Goal: Task Accomplishment & Management: Manage account settings

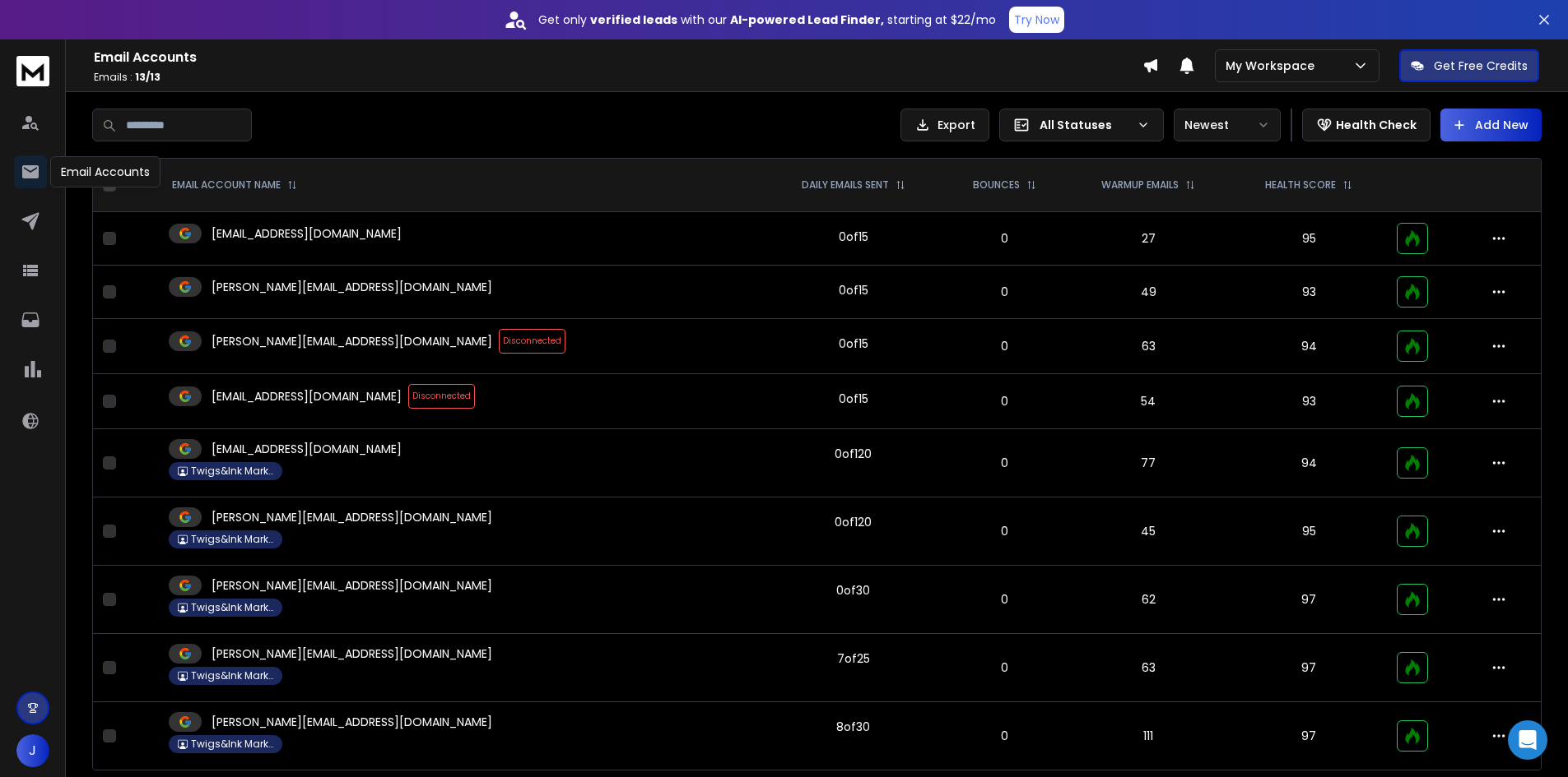
click at [109, 239] on button "button" at bounding box center [110, 238] width 13 height 13
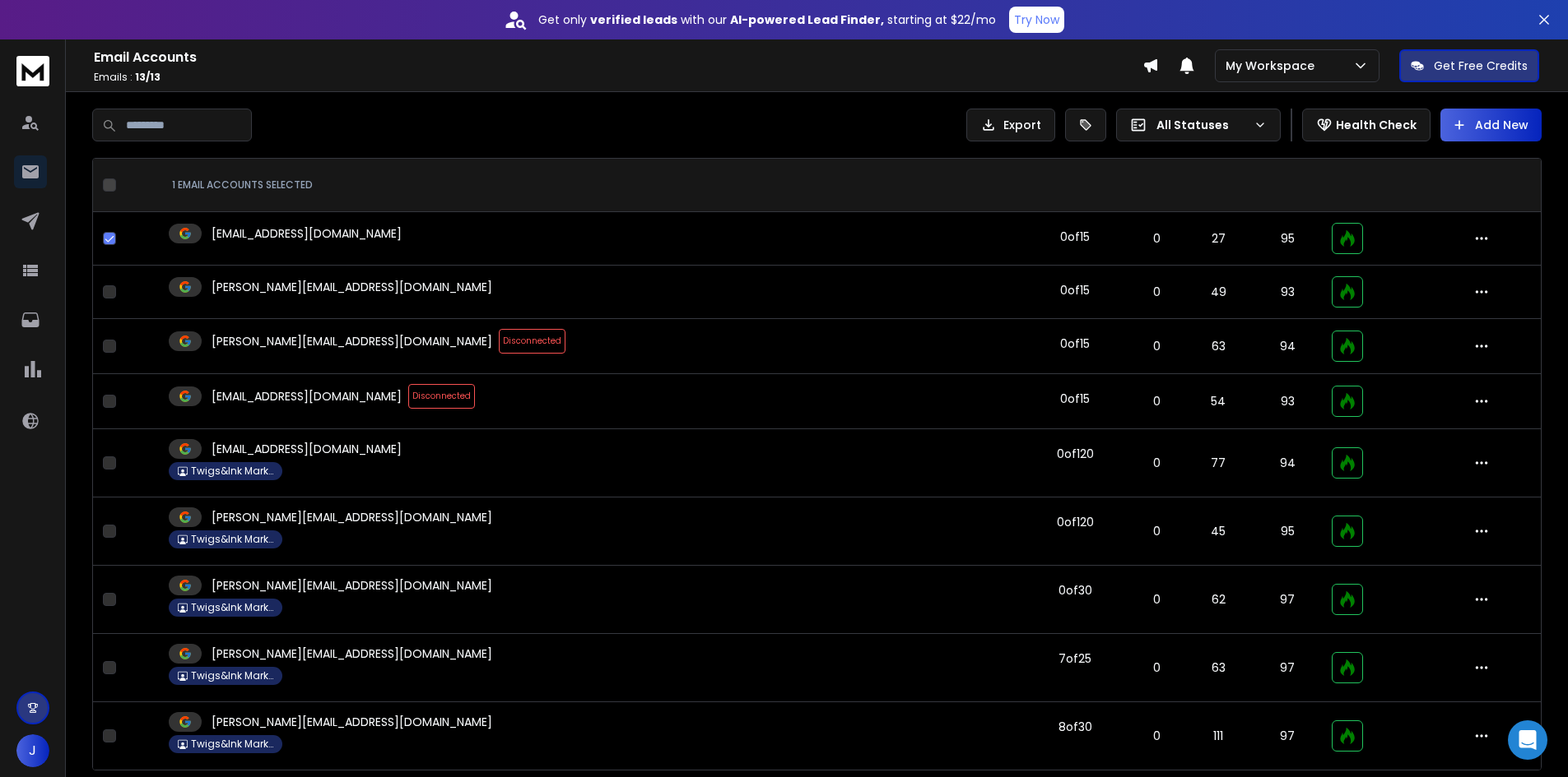
click at [109, 291] on button "button" at bounding box center [110, 292] width 13 height 13
click at [1353, 62] on div "My Workspace" at bounding box center [1296, 65] width 143 height 16
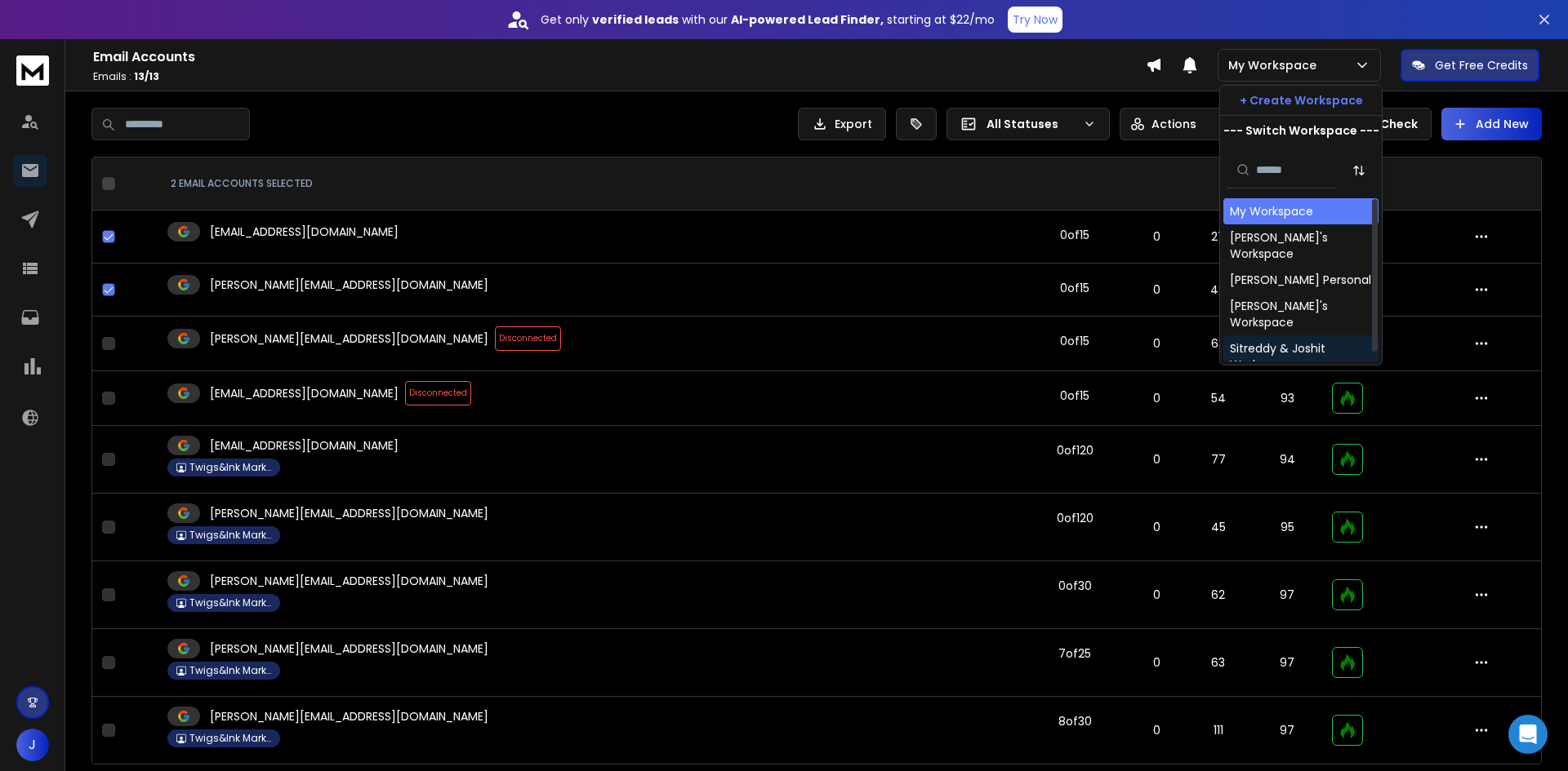
click at [1290, 340] on div "Sitreddy & Joshit Workspace" at bounding box center [1300, 356] width 142 height 33
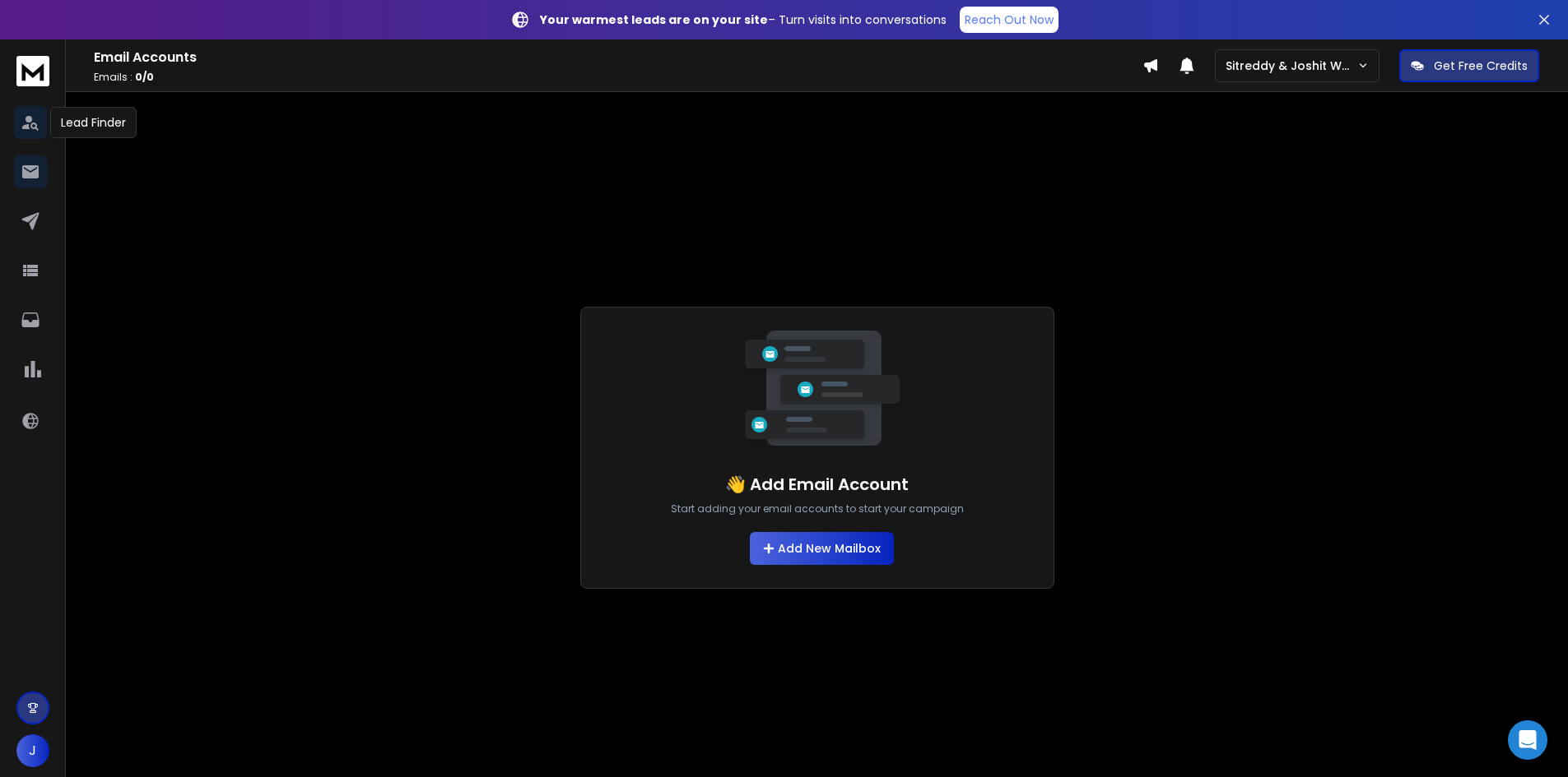
click at [18, 129] on link at bounding box center [30, 122] width 33 height 33
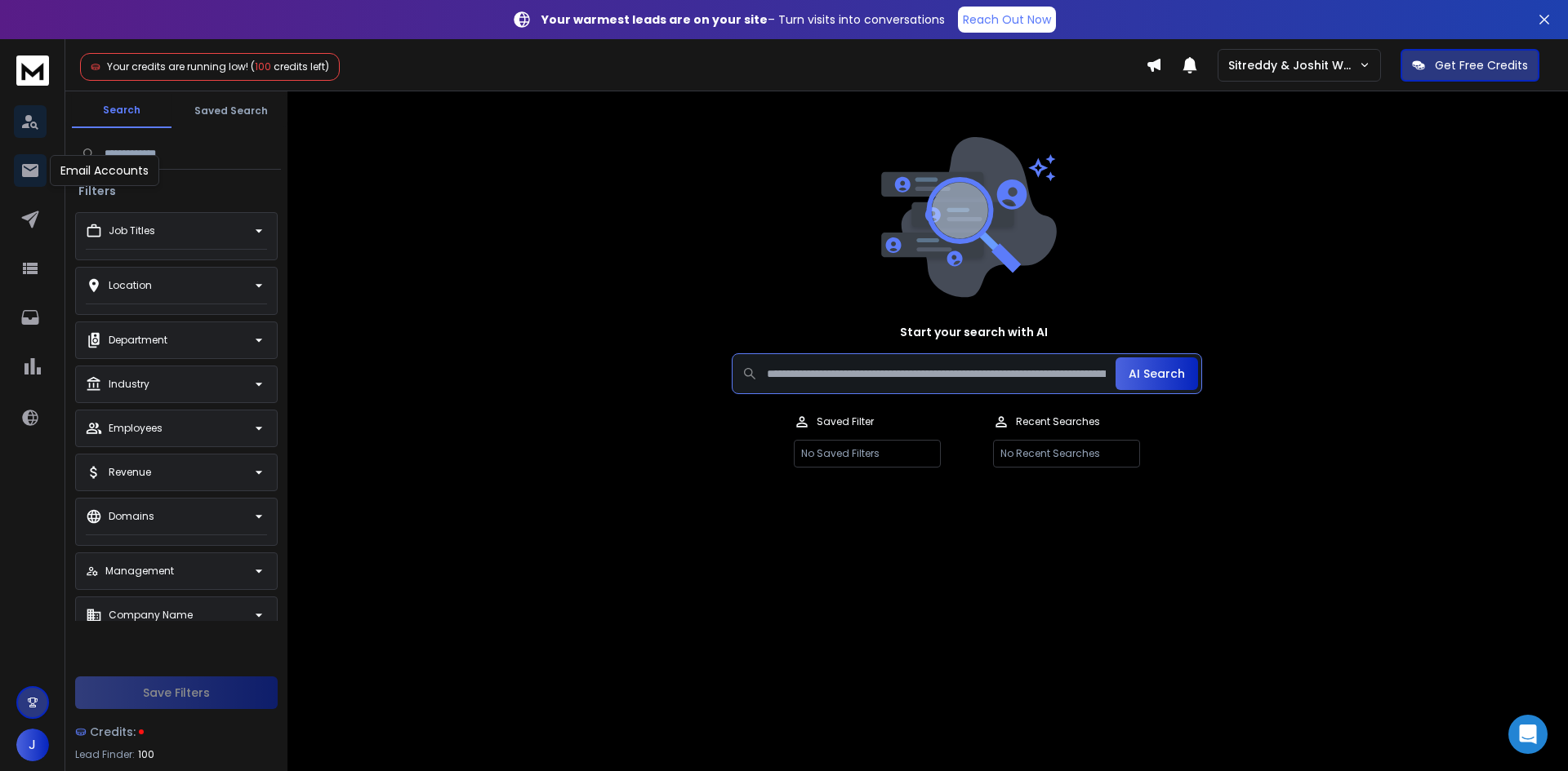
click at [32, 173] on icon at bounding box center [29, 171] width 16 height 13
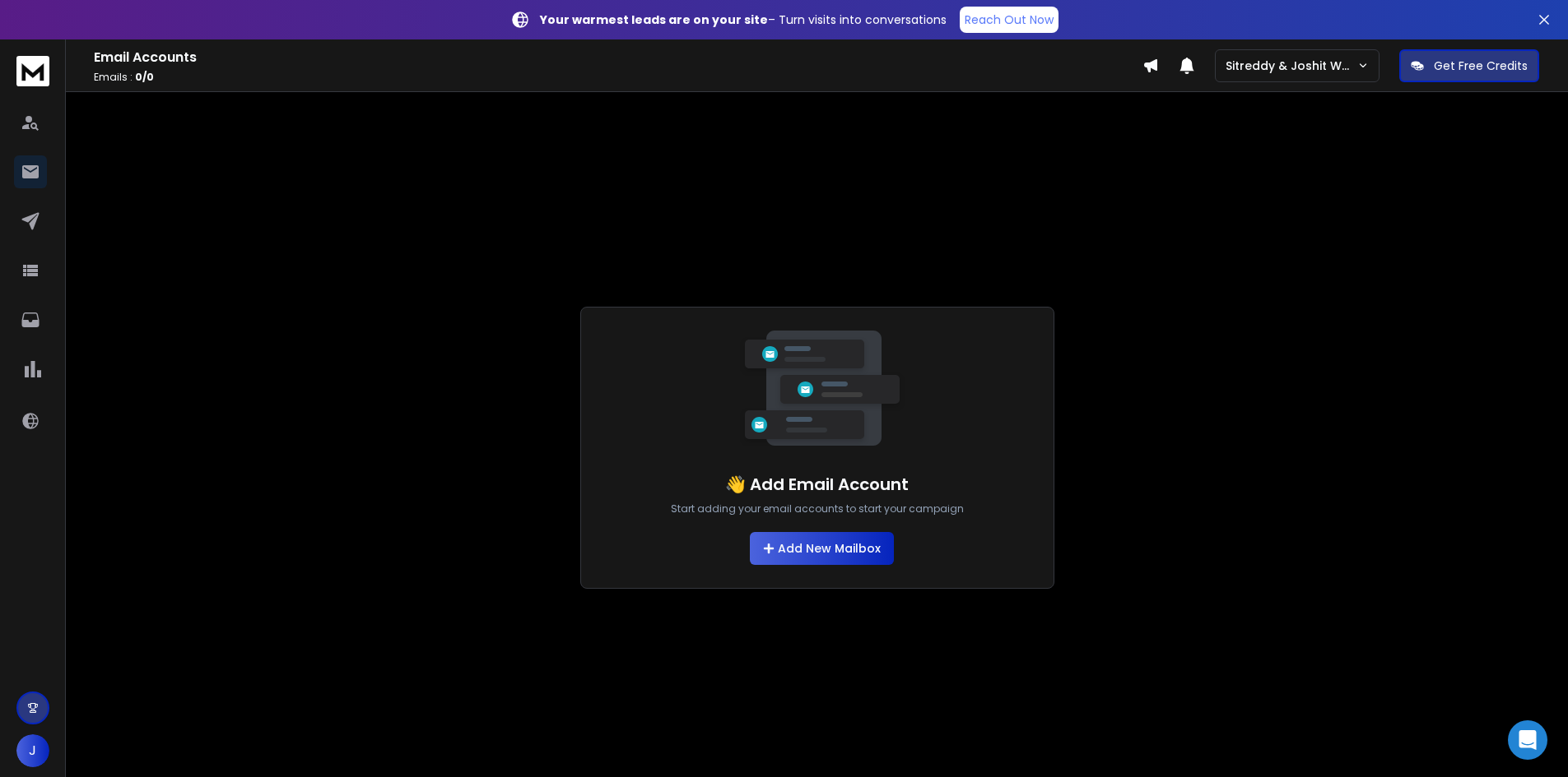
click at [801, 537] on button "Add New Mailbox" at bounding box center [822, 548] width 144 height 33
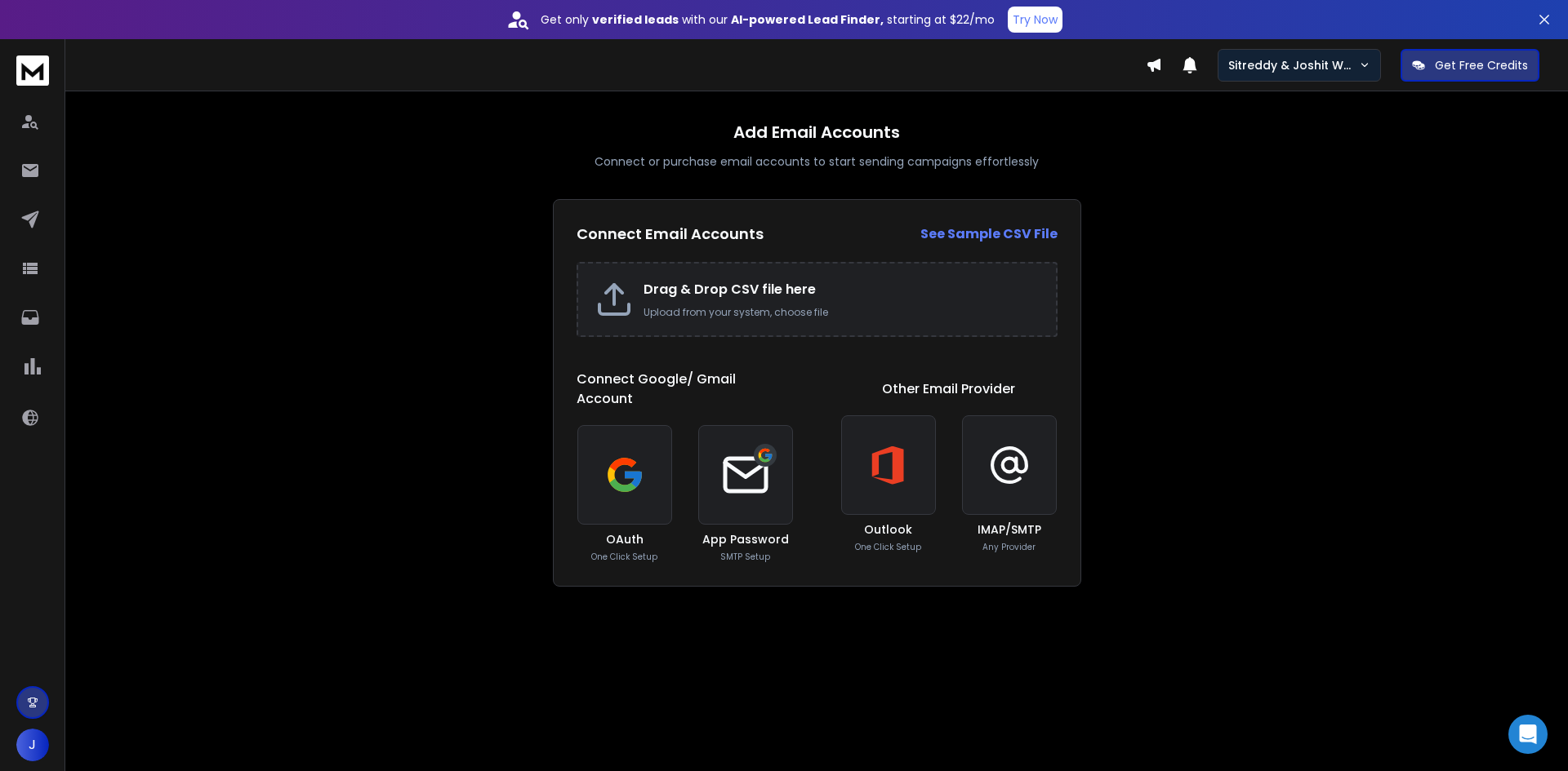
click at [1283, 73] on button "Sitreddy & Joshit Workspace" at bounding box center [1299, 65] width 163 height 33
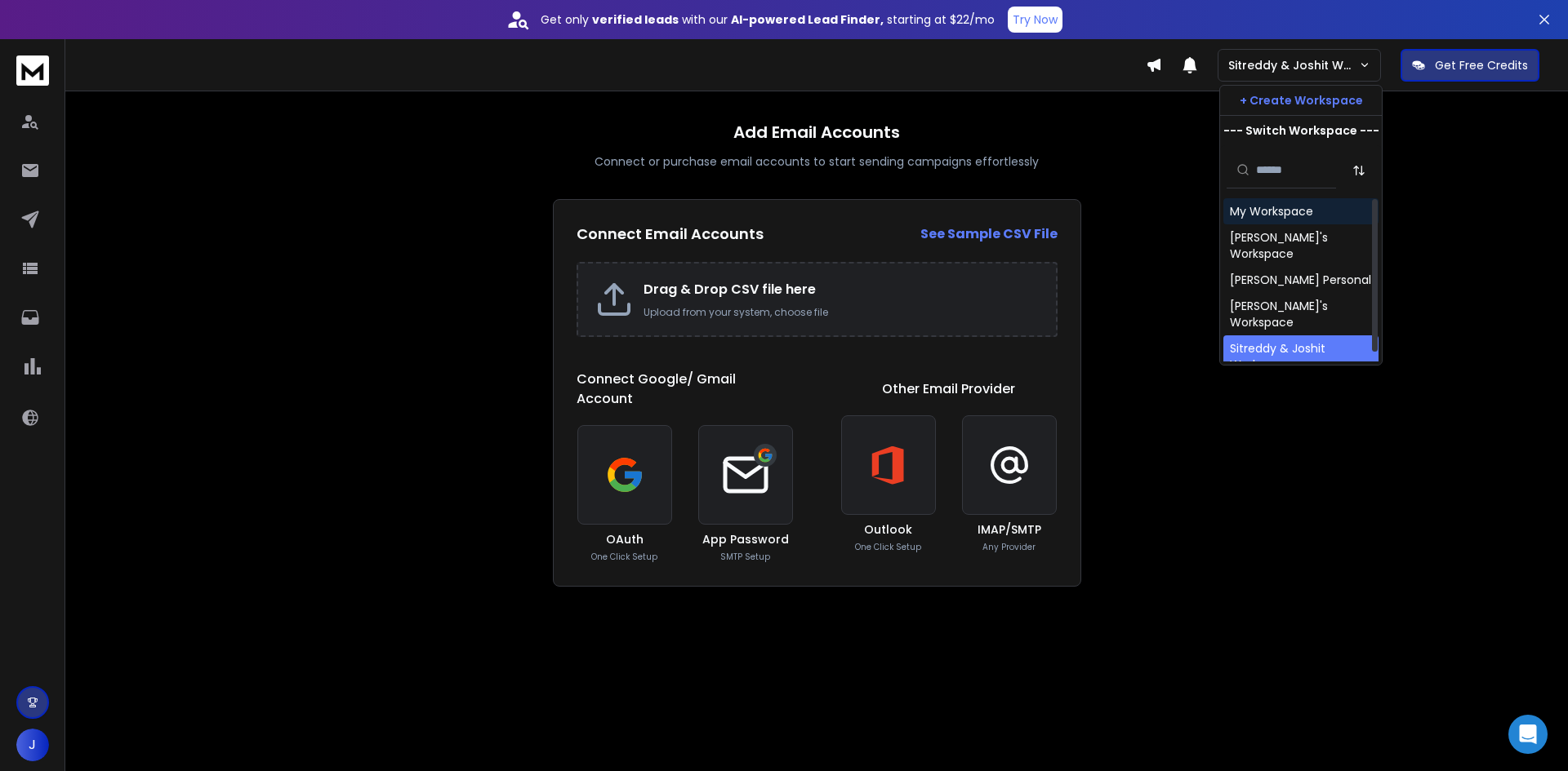
click at [1273, 209] on div "My Workspace" at bounding box center [1271, 210] width 84 height 16
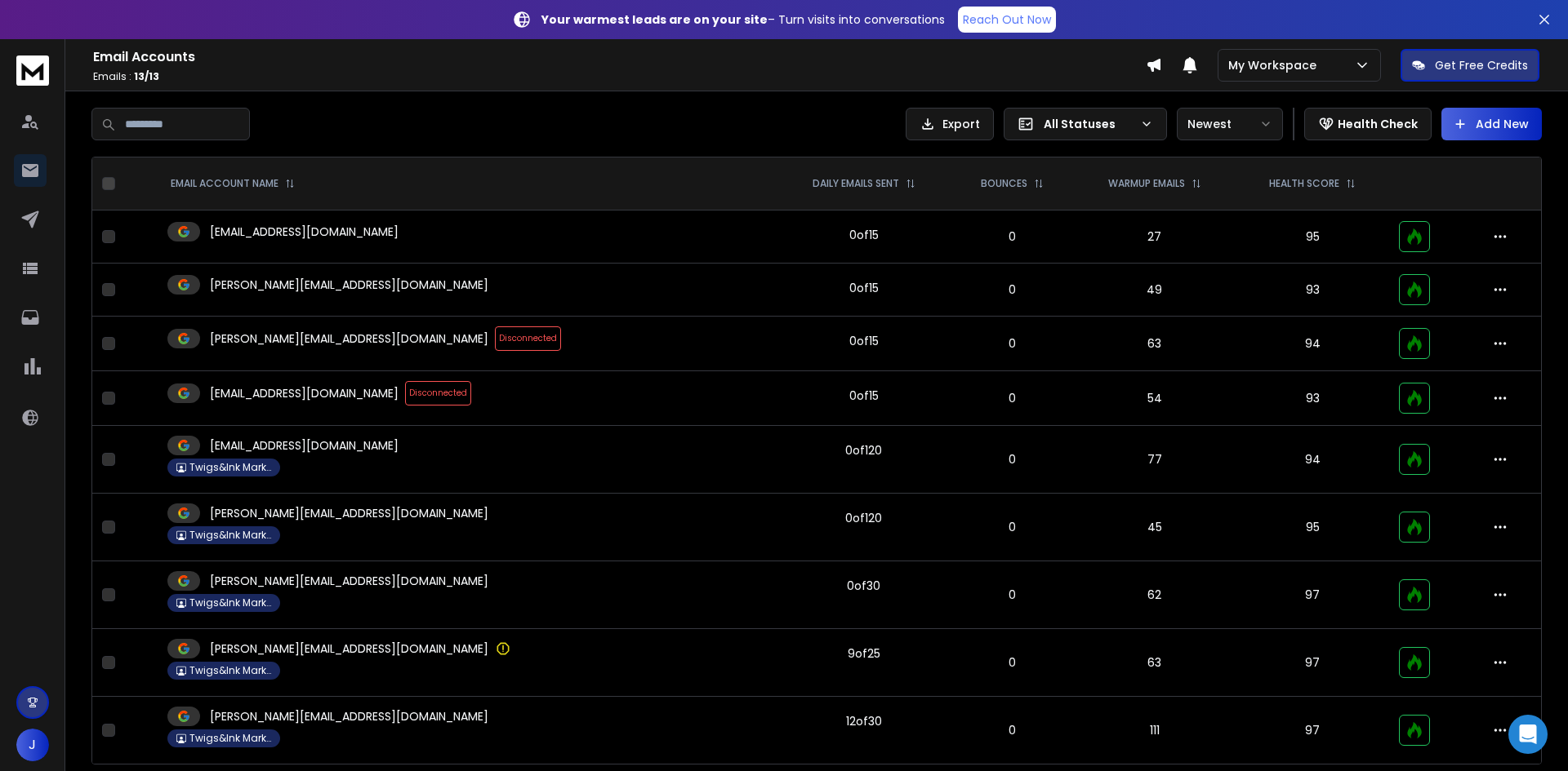
click at [1494, 238] on icon at bounding box center [1499, 236] width 12 height 3
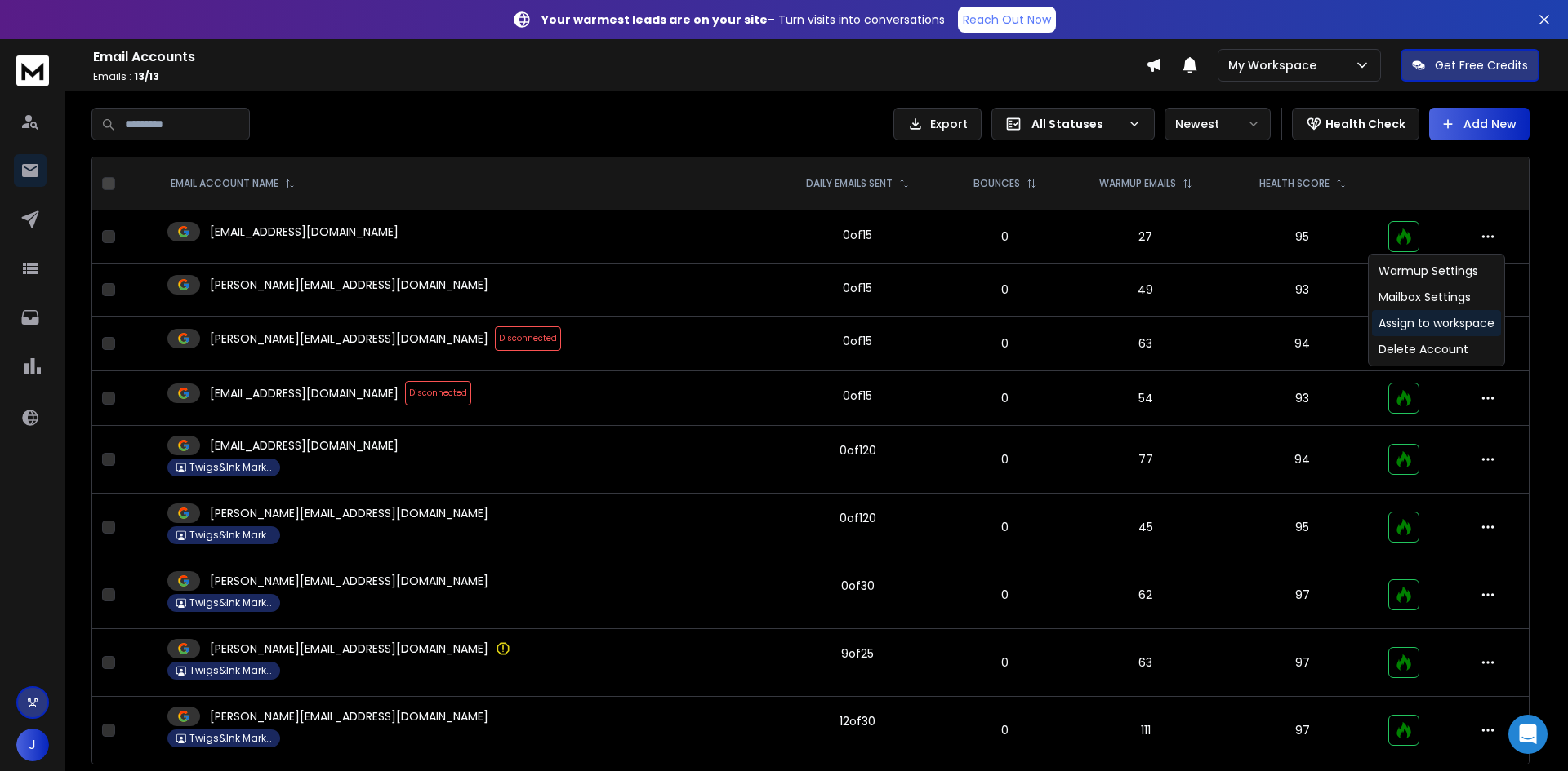
click at [1454, 321] on div "Assign to workspace" at bounding box center [1436, 323] width 129 height 26
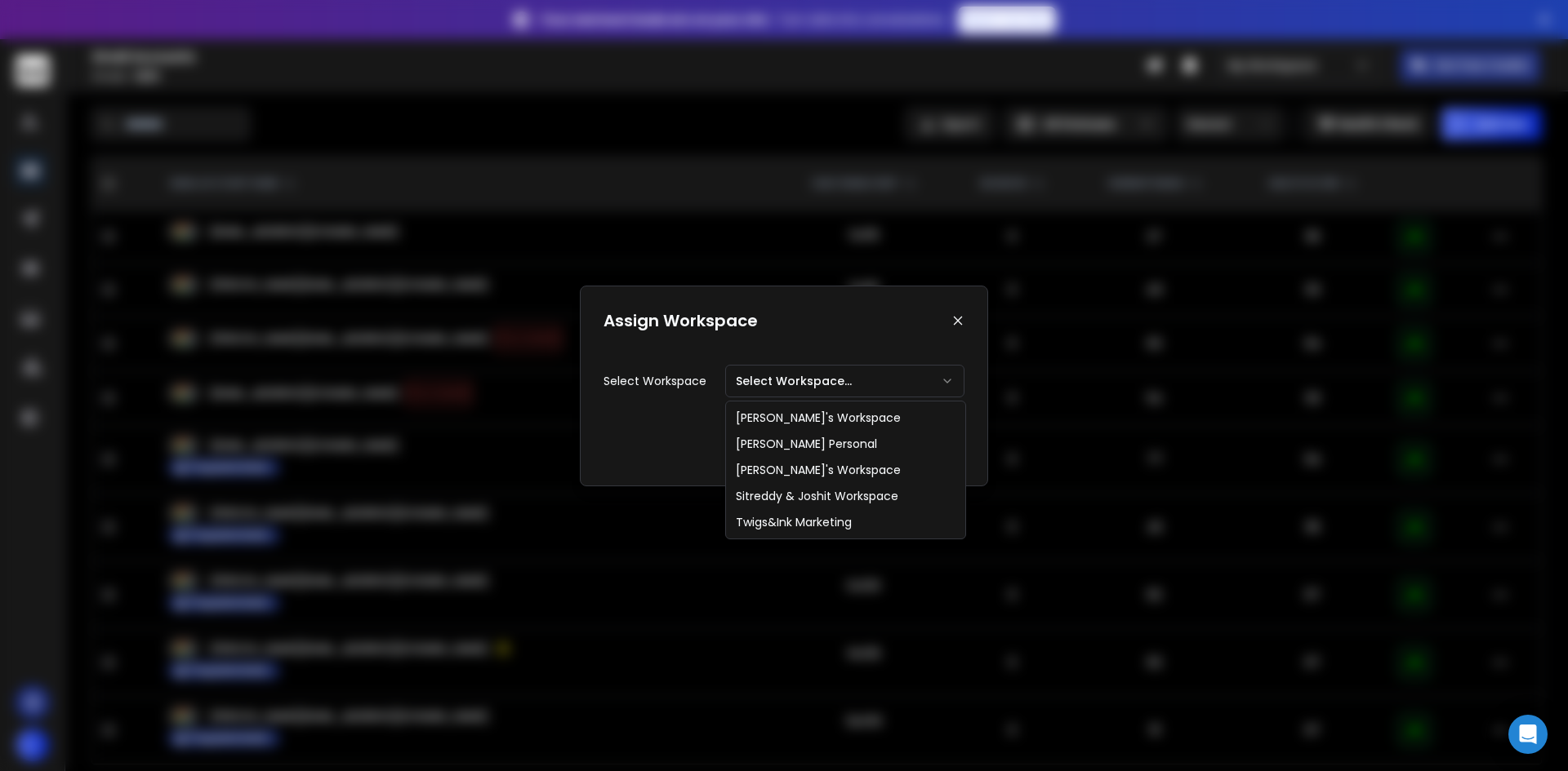
click at [828, 388] on button "Select Workspace..." at bounding box center [845, 381] width 240 height 33
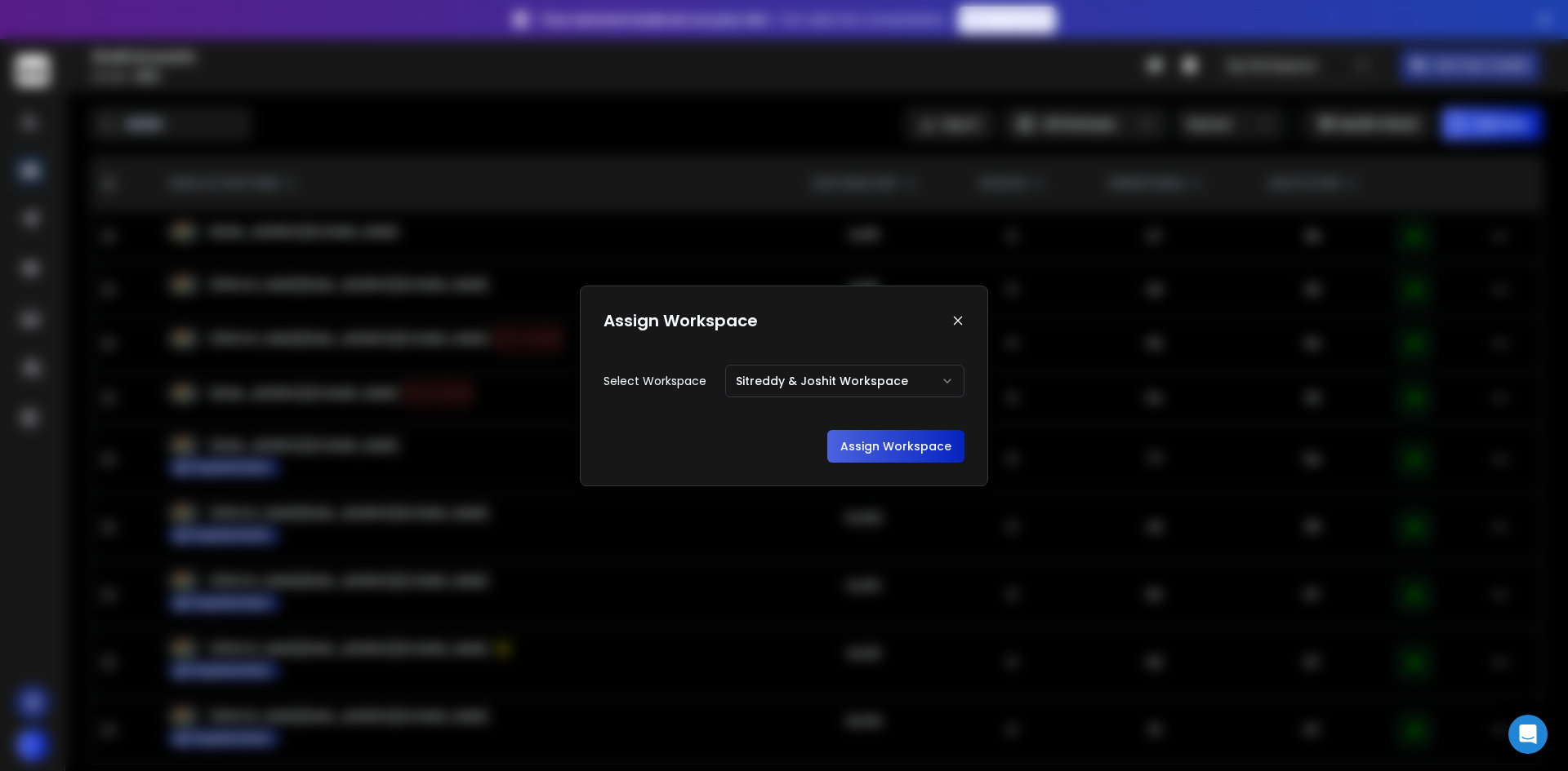
click at [871, 453] on button "Assign Workspace" at bounding box center [896, 446] width 137 height 33
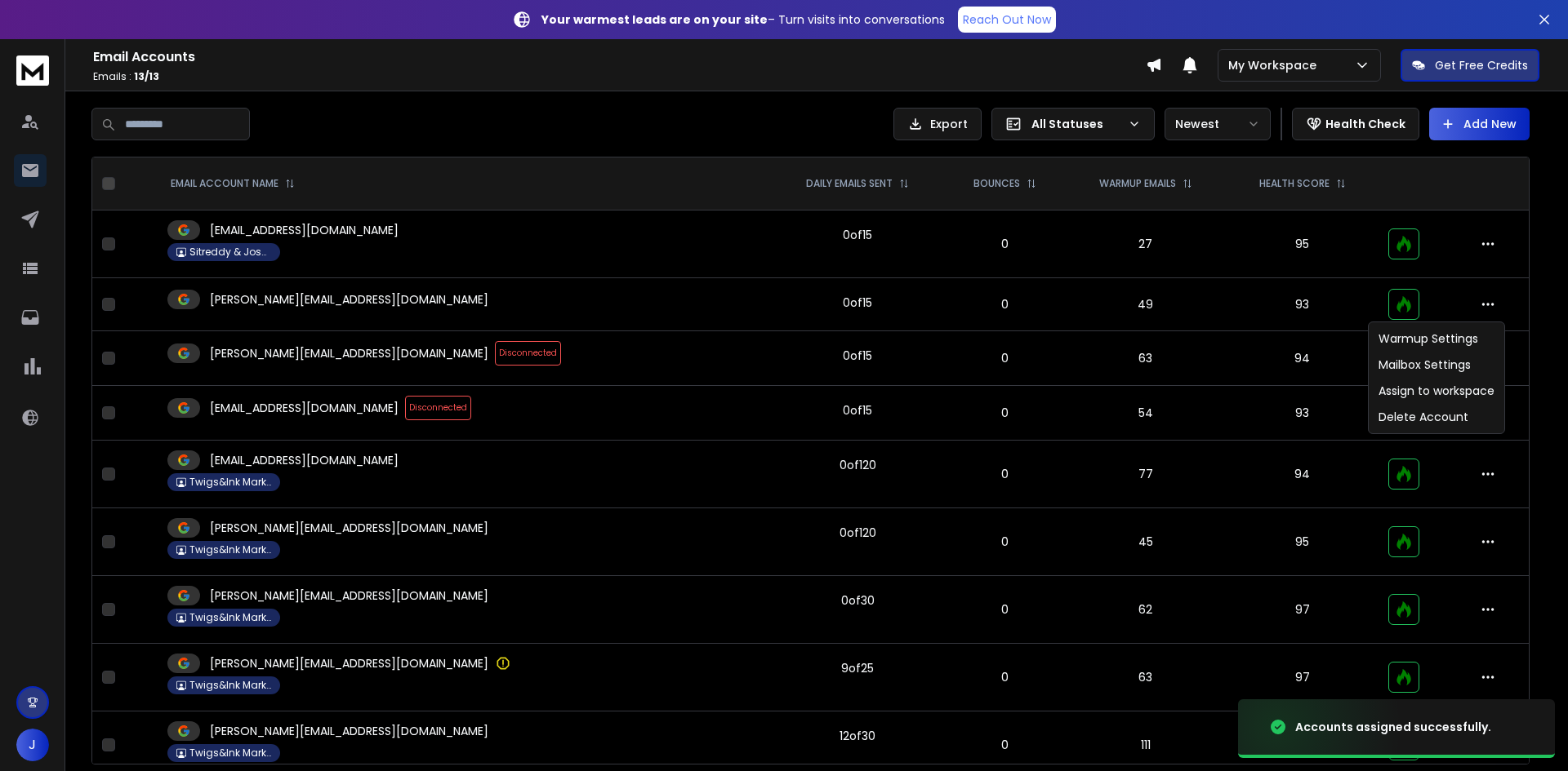
click at [1481, 302] on icon at bounding box center [1488, 304] width 15 height 15
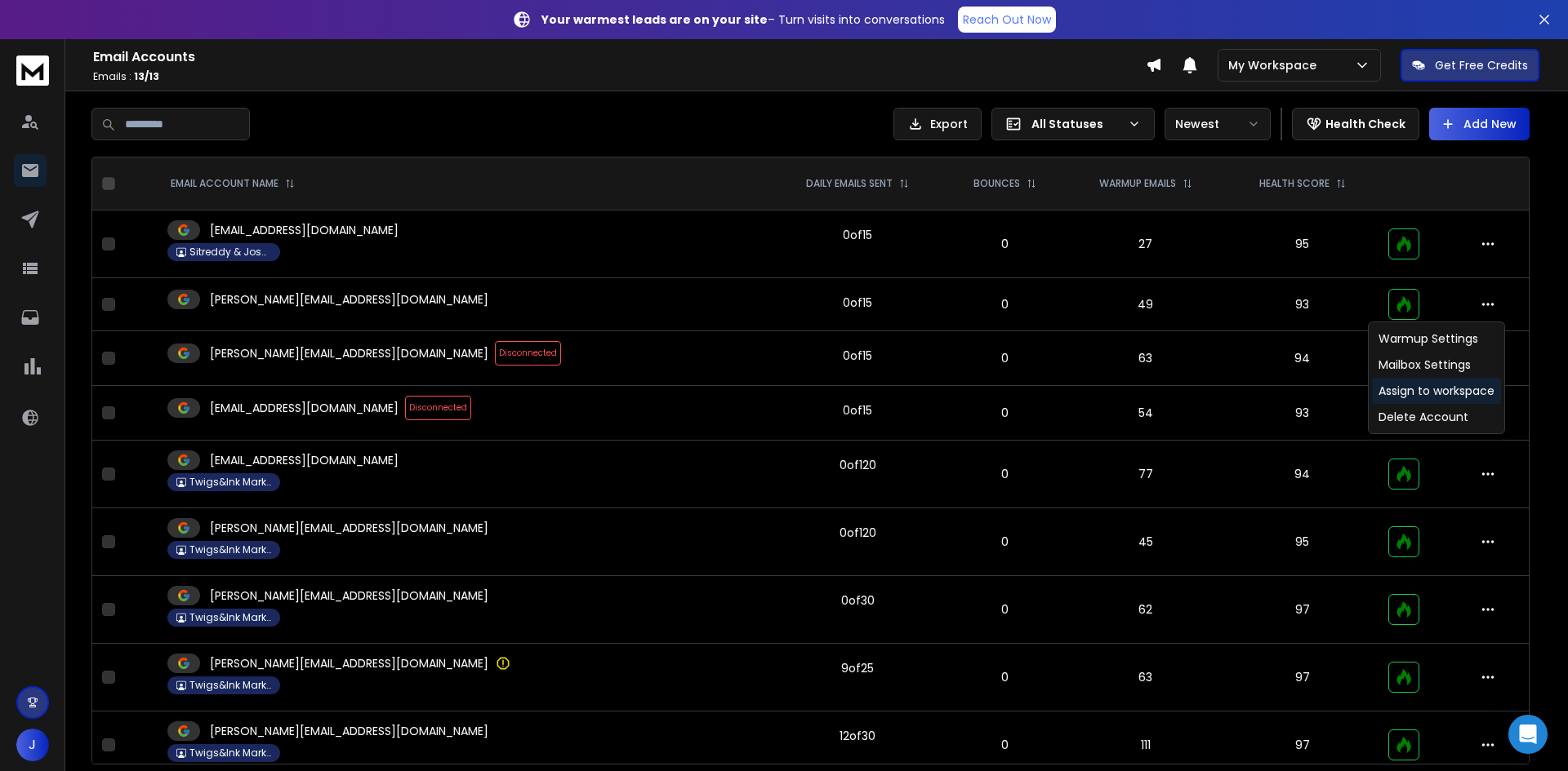
click at [1455, 382] on div "Assign to workspace" at bounding box center [1436, 391] width 129 height 26
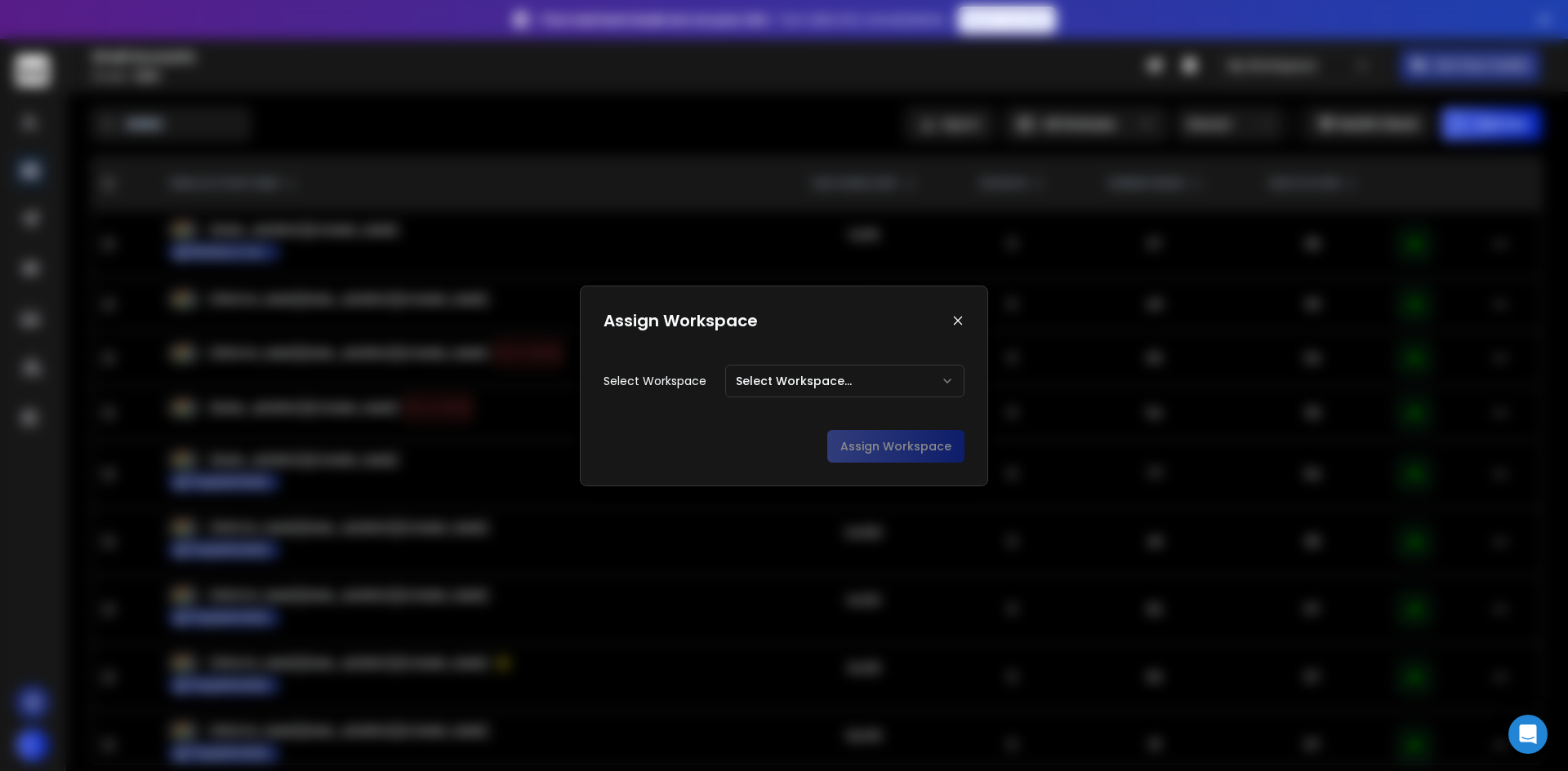
click at [802, 378] on button "Select Workspace..." at bounding box center [845, 381] width 240 height 33
click at [870, 449] on button "Assign Workspace" at bounding box center [896, 446] width 137 height 33
